Goal: Answer question/provide support

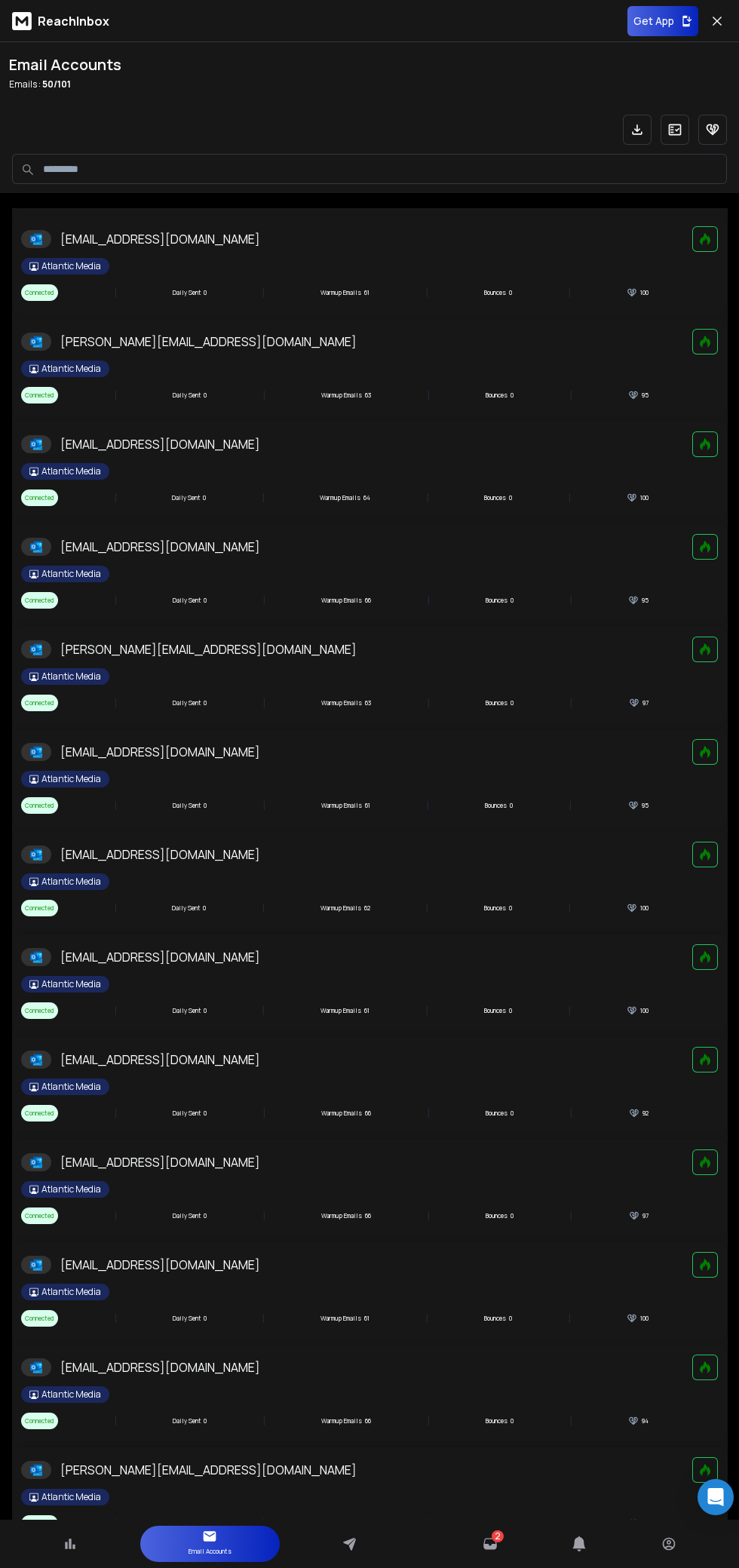
click at [491, 1567] on div "Email Accounts 2" at bounding box center [369, 1543] width 739 height 48
click at [497, 1566] on div "Email Accounts 2" at bounding box center [369, 1543] width 739 height 48
click at [479, 1565] on div "Email Accounts 2" at bounding box center [369, 1543] width 739 height 48
click at [490, 1544] on icon at bounding box center [490, 1543] width 15 height 15
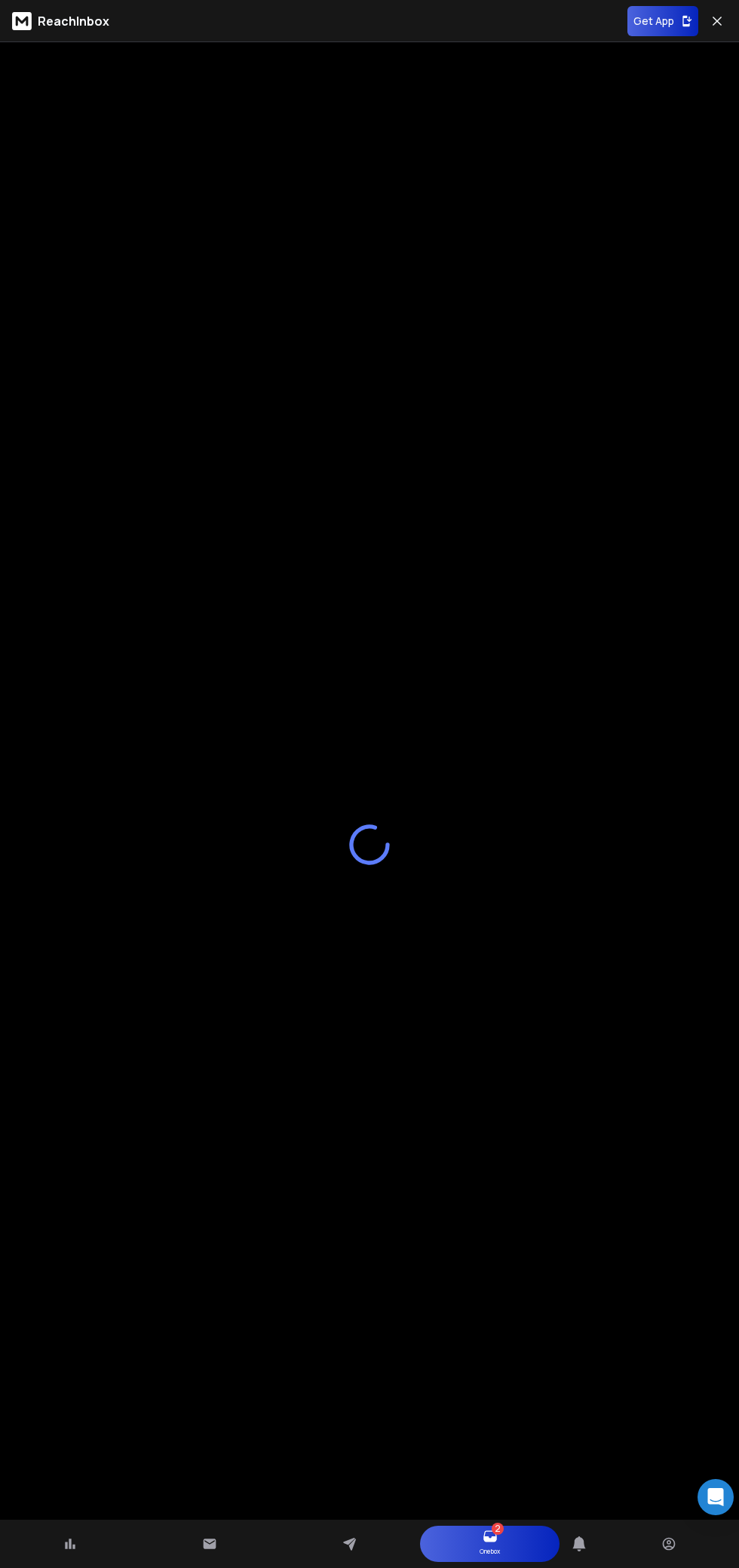
click at [490, 1544] on icon at bounding box center [490, 1536] width 15 height 15
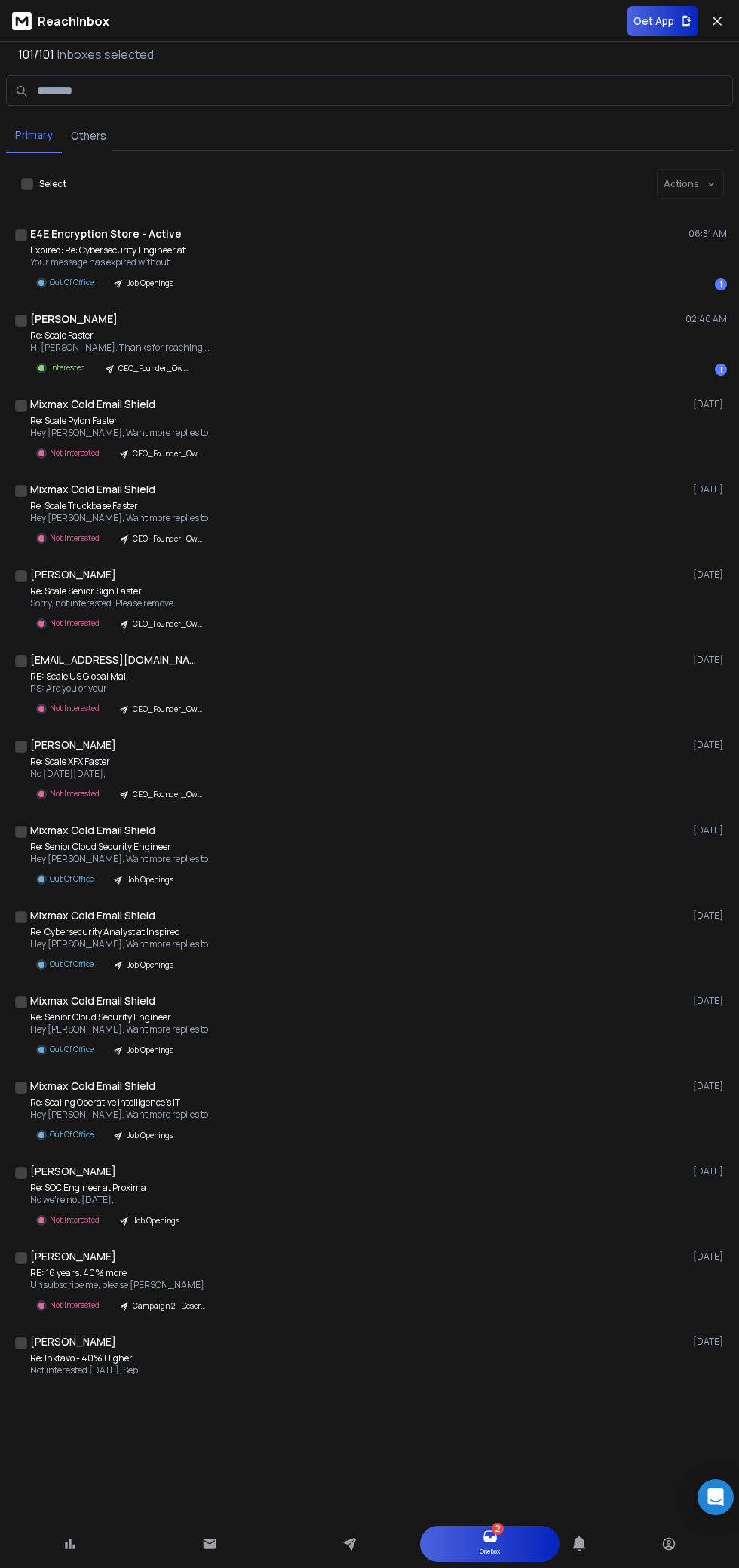
click at [168, 346] on p "Hi [PERSON_NAME], Thanks for reaching out!" at bounding box center [121, 347] width 181 height 12
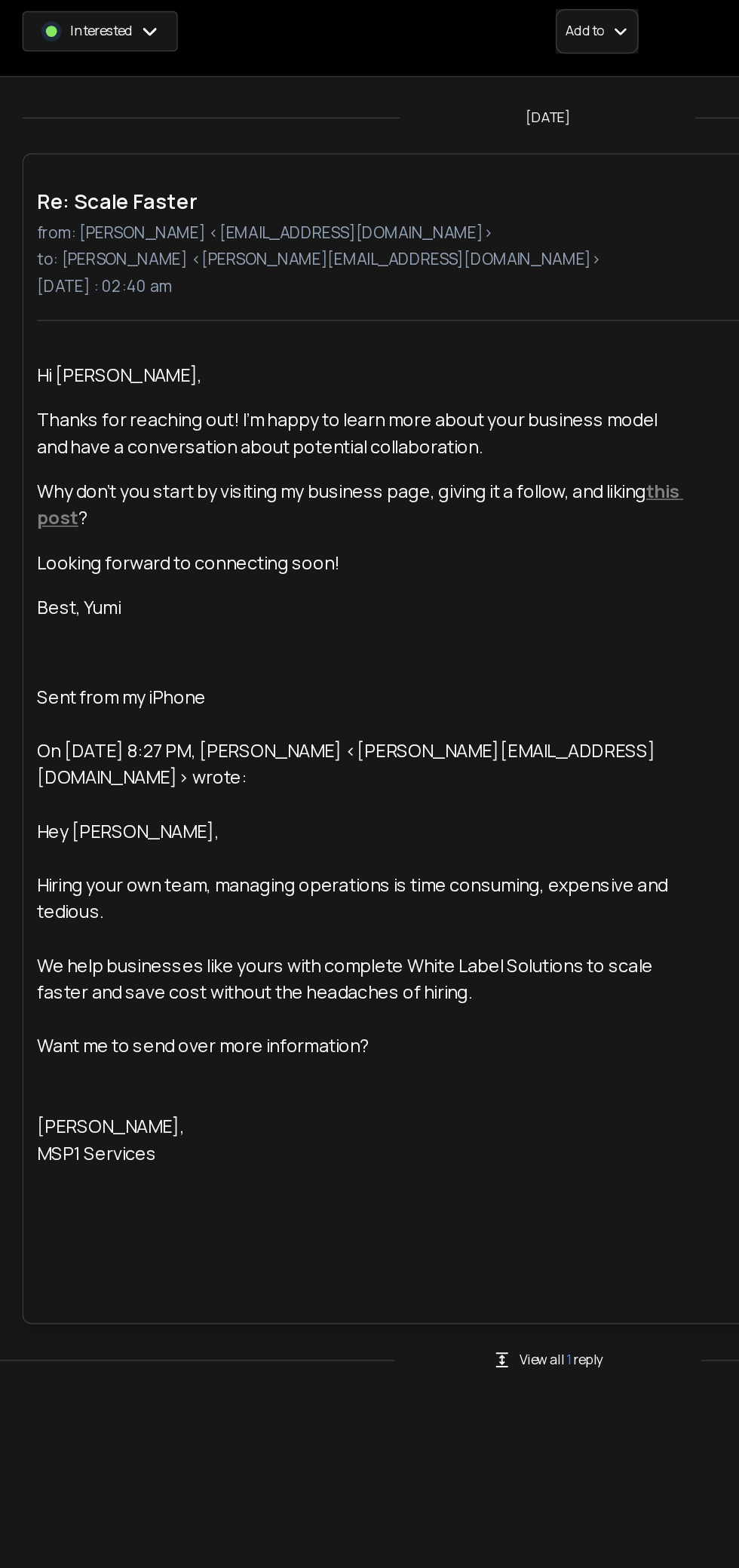
click at [86, 357] on b "this post" at bounding box center [242, 341] width 435 height 35
